Goal: Task Accomplishment & Management: Manage account settings

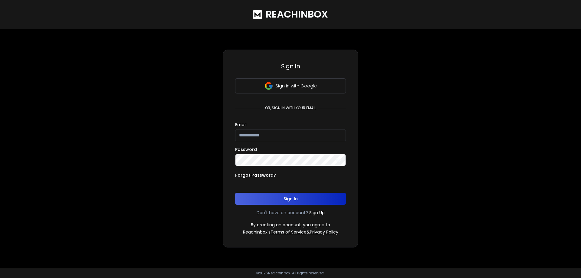
click at [281, 135] on input "email" at bounding box center [290, 135] width 111 height 12
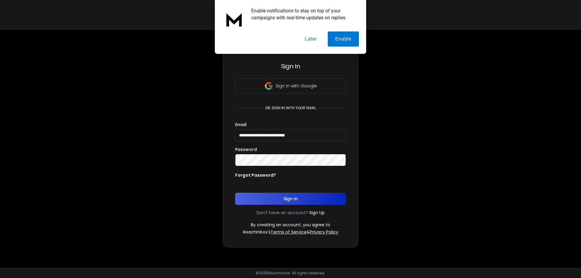
type input "**********"
click at [321, 201] on button "Sign In" at bounding box center [290, 199] width 111 height 12
drag, startPoint x: 317, startPoint y: 39, endPoint x: 317, endPoint y: 42, distance: 3.0
click at [317, 39] on button "Later" at bounding box center [310, 38] width 27 height 15
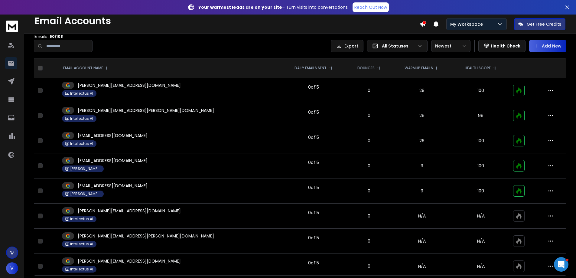
click at [491, 26] on div "My Workspace" at bounding box center [476, 24] width 53 height 6
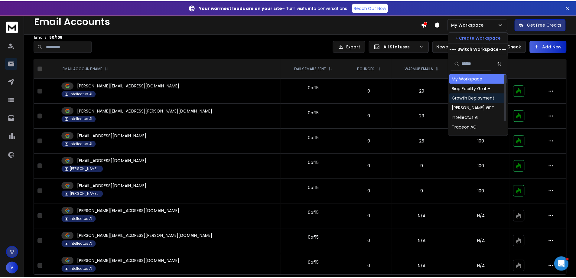
scroll to position [17, 0]
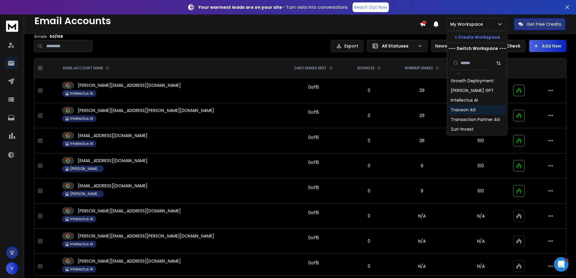
click at [273, 37] on p "Emails : 50 / 108" at bounding box center [226, 36] width 385 height 5
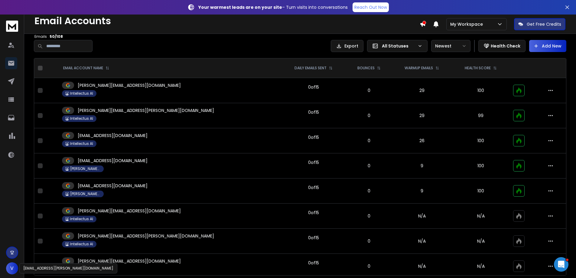
click at [11, 268] on span "V" at bounding box center [12, 268] width 12 height 12
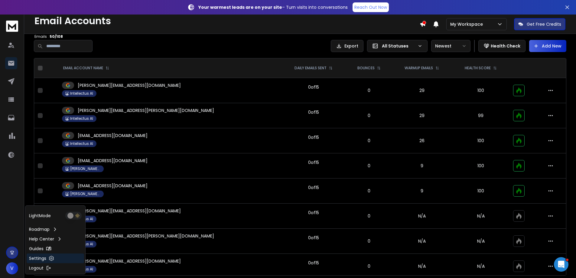
click at [52, 257] on icon at bounding box center [51, 258] width 5 height 5
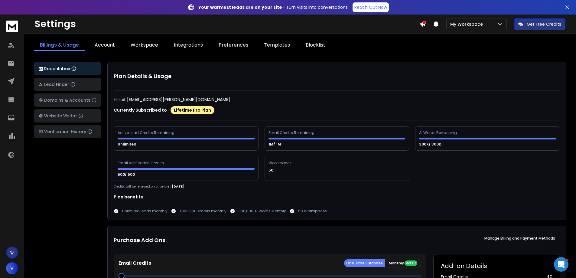
click at [142, 44] on link "Workspace" at bounding box center [145, 45] width 40 height 11
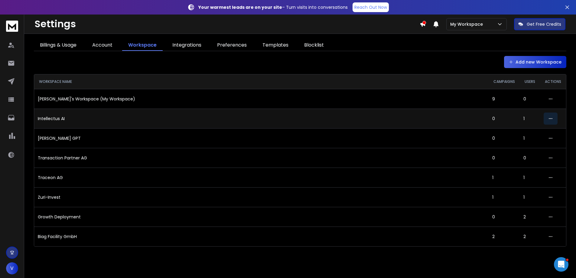
click at [550, 116] on icon "button" at bounding box center [551, 118] width 4 height 4
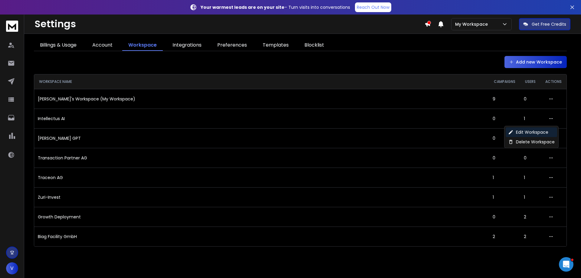
click at [540, 133] on p "Edit Workspace" at bounding box center [532, 132] width 32 height 6
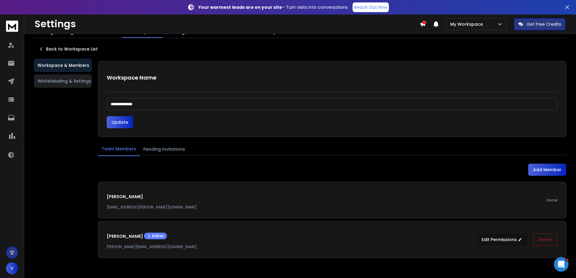
scroll to position [23, 0]
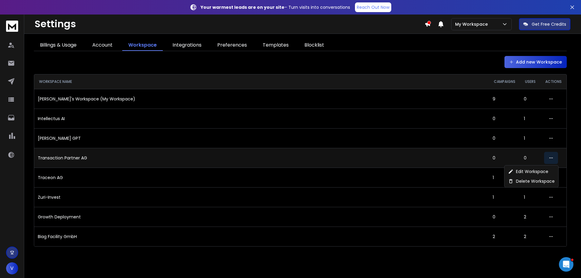
click at [550, 157] on icon "button" at bounding box center [551, 158] width 4 height 4
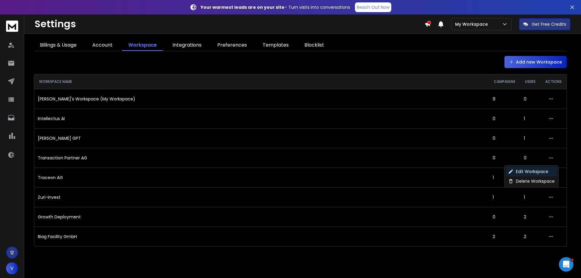
click at [525, 171] on p "Edit Workspace" at bounding box center [532, 171] width 32 height 6
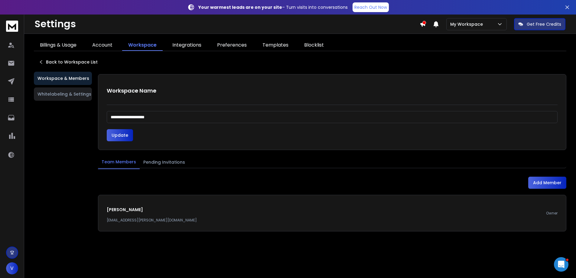
click at [546, 181] on button "Add Member" at bounding box center [547, 183] width 38 height 12
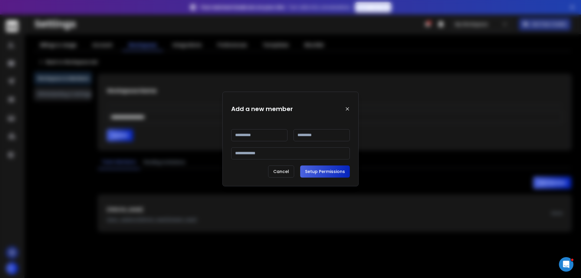
click at [272, 134] on input at bounding box center [259, 135] width 56 height 12
type input "********"
click at [264, 152] on input at bounding box center [290, 153] width 119 height 12
type input "**********"
click at [319, 170] on button "Setup Permissions" at bounding box center [325, 171] width 50 height 12
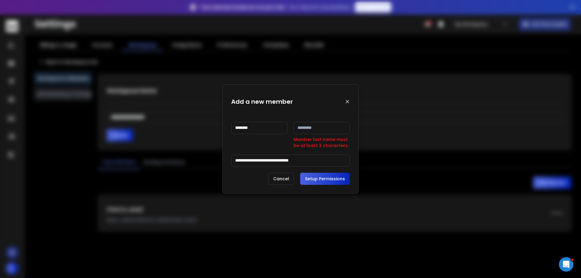
click at [319, 129] on input at bounding box center [321, 128] width 56 height 12
click at [380, 134] on div "**********" at bounding box center [290, 138] width 581 height 121
click at [314, 127] on input "*" at bounding box center [321, 128] width 56 height 12
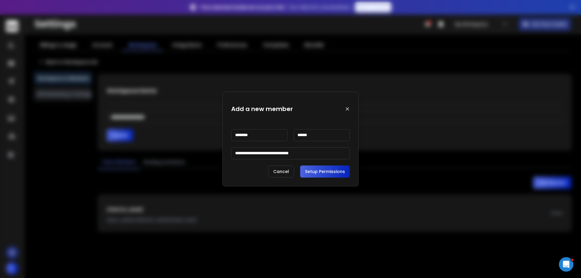
type input "******"
click at [318, 171] on button "Setup Permissions" at bounding box center [325, 171] width 50 height 12
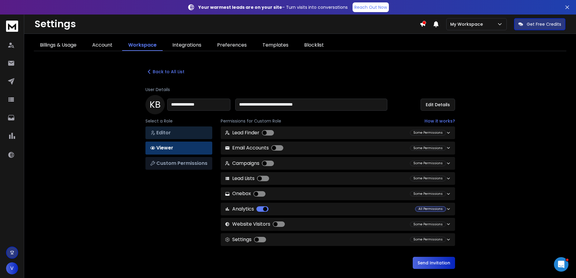
click at [194, 132] on p "Editor" at bounding box center [178, 132] width 57 height 5
click at [155, 132] on button "Editor" at bounding box center [152, 132] width 5 height 15
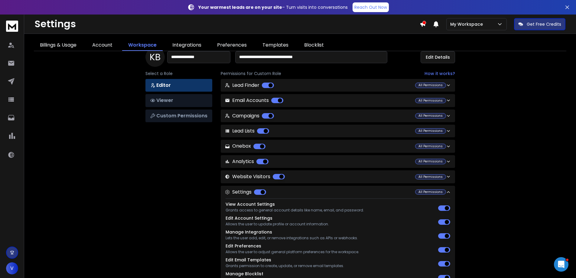
scroll to position [74, 0]
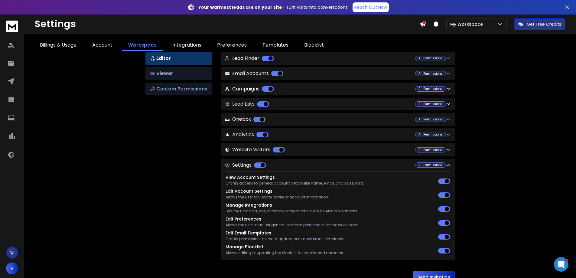
click at [421, 273] on button "Send Invitation" at bounding box center [434, 277] width 42 height 12
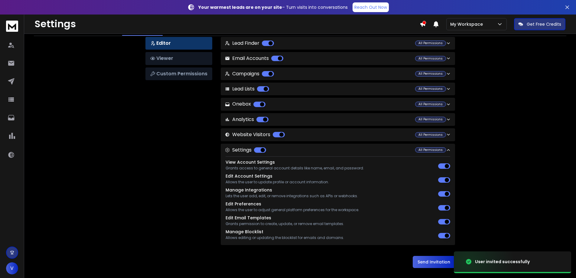
scroll to position [50, 0]
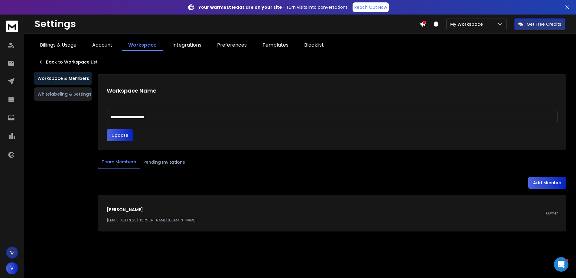
click at [567, 7] on icon at bounding box center [567, 7] width 5 height 5
